Goal: Task Accomplishment & Management: Use online tool/utility

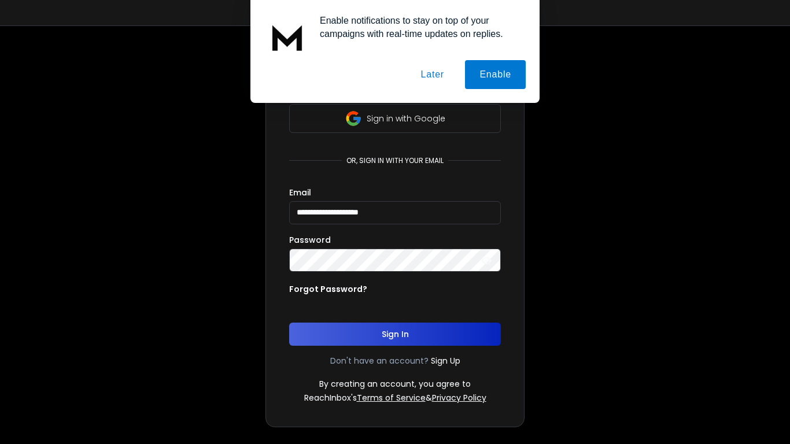
type input "**********"
click at [395, 334] on button "Sign In" at bounding box center [395, 334] width 212 height 23
